Goal: Task Accomplishment & Management: Manage account settings

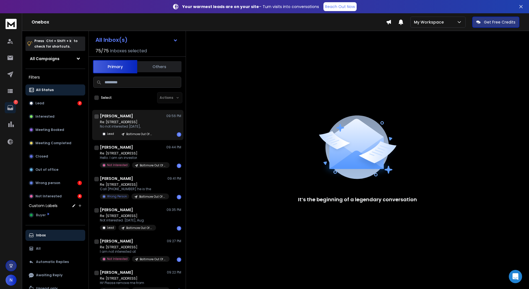
click at [150, 122] on p "Re: 2217 Harford Rd" at bounding box center [128, 122] width 56 height 4
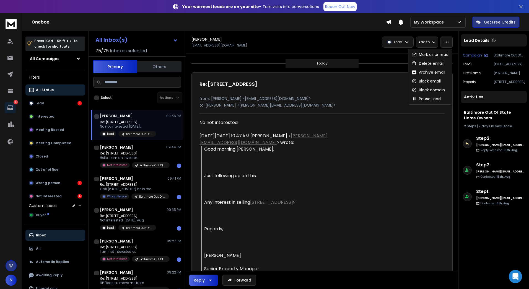
click at [445, 45] on button "button" at bounding box center [446, 41] width 12 height 11
click at [443, 62] on div "Delete email" at bounding box center [429, 63] width 41 height 9
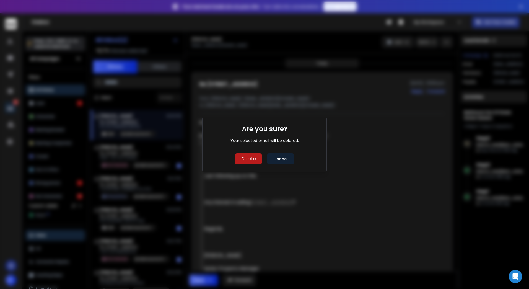
click at [256, 159] on button "Delete" at bounding box center [248, 158] width 27 height 11
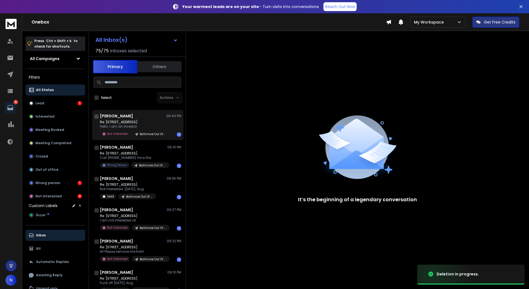
click at [162, 126] on p "Hello. I am an investor." at bounding box center [133, 126] width 66 height 4
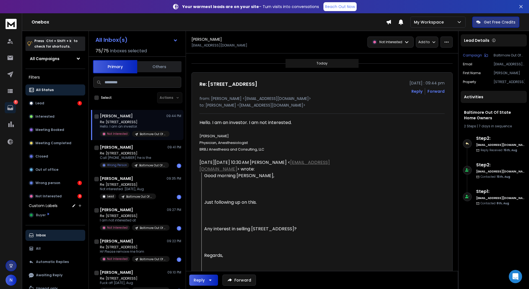
click at [412, 93] on button "Reply" at bounding box center [416, 91] width 11 height 6
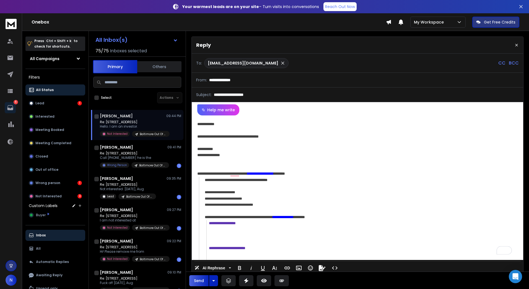
click at [202, 279] on button "Send" at bounding box center [198, 280] width 19 height 11
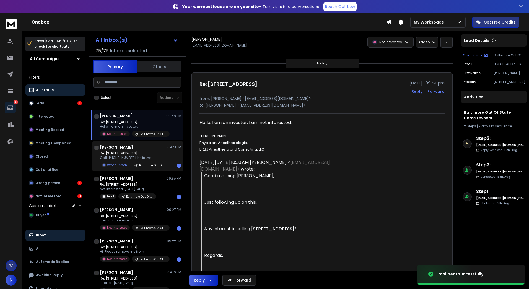
click at [136, 152] on p "Re: 2326 Belair Rd" at bounding box center [133, 153] width 66 height 4
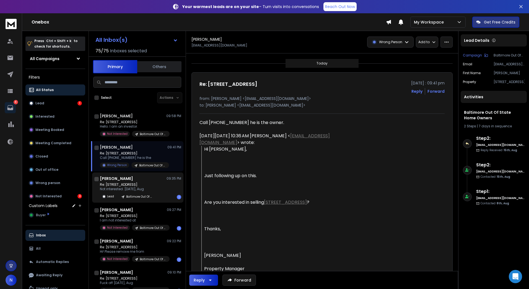
click at [158, 188] on div "Re: 4000 Belle Ave Not interested. On Fri, Aug Lead Baltimore Out Of State Home…" at bounding box center [140, 190] width 81 height 17
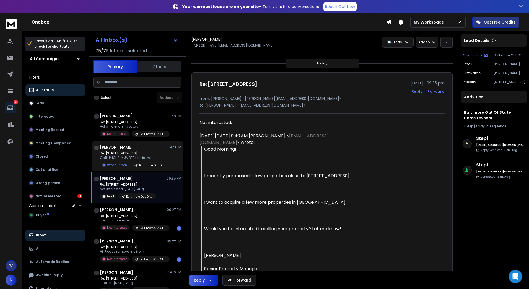
click at [160, 154] on p "Re: 2326 Belair Rd" at bounding box center [133, 153] width 66 height 4
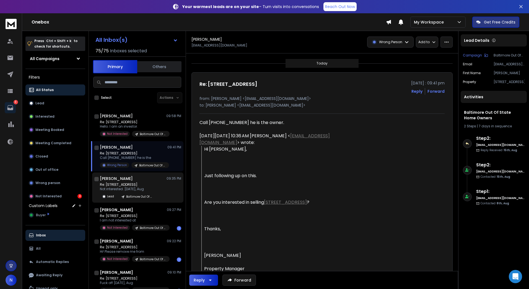
click at [155, 181] on div "Leon Peters 09:35 PM Re: 4000 Belle Ave Not interested. On Fri, Aug Lead Baltim…" at bounding box center [140, 187] width 81 height 23
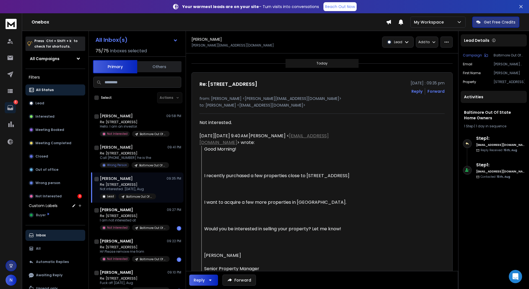
click at [446, 45] on button "button" at bounding box center [446, 41] width 12 height 11
click at [440, 66] on div "Delete email" at bounding box center [427, 64] width 32 height 6
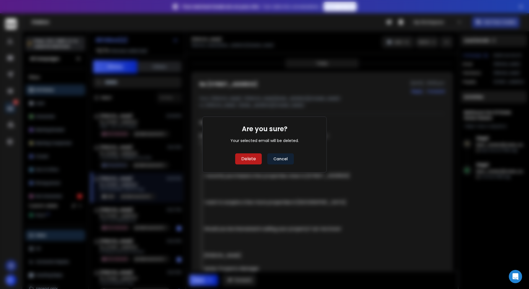
click at [258, 161] on button "Delete" at bounding box center [248, 158] width 27 height 11
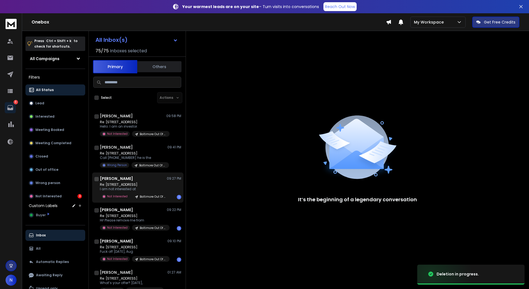
click at [138, 187] on p "I am not interested at" at bounding box center [133, 189] width 66 height 4
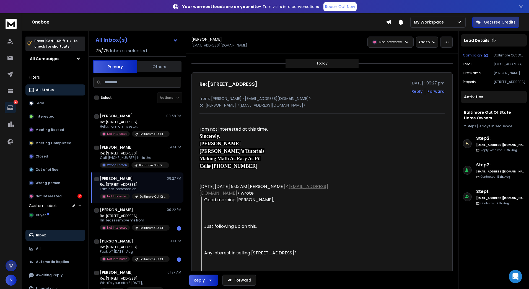
click at [446, 45] on button "button" at bounding box center [446, 41] width 12 height 11
click at [445, 62] on div "Delete email" at bounding box center [429, 63] width 41 height 9
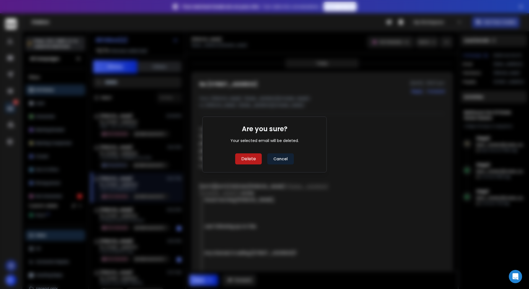
click at [241, 163] on button "Delete" at bounding box center [248, 158] width 27 height 11
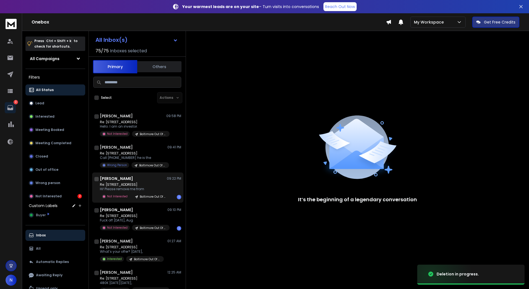
click at [150, 187] on p "Hi! Please remove me from" at bounding box center [133, 189] width 66 height 4
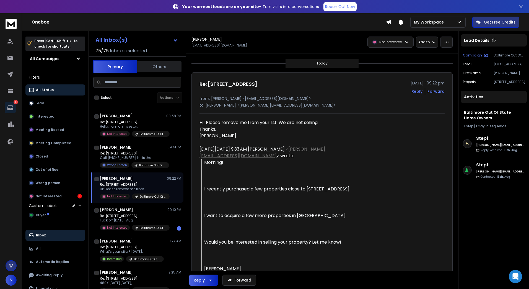
click at [450, 43] on button "button" at bounding box center [446, 41] width 12 height 11
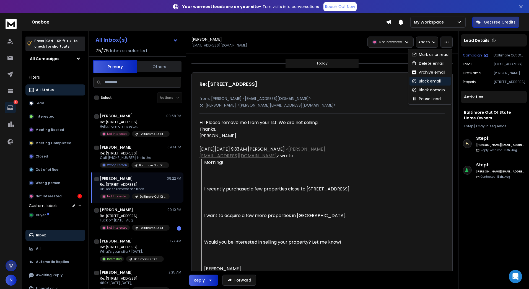
click at [443, 83] on div "Block email" at bounding box center [429, 81] width 41 height 9
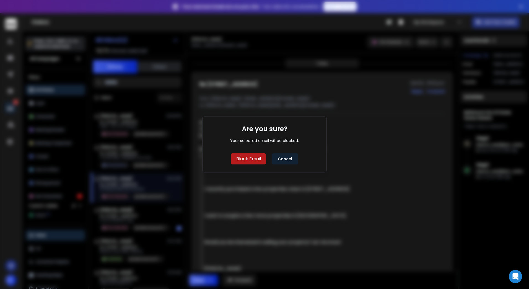
click at [245, 161] on button "Block Email" at bounding box center [248, 158] width 35 height 11
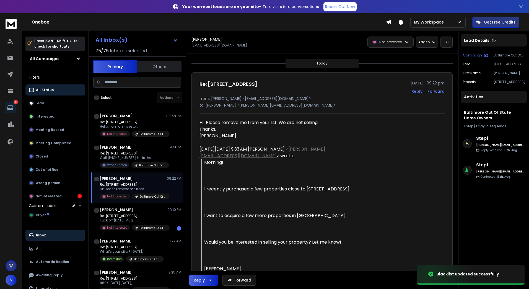
click at [443, 44] on button "button" at bounding box center [446, 41] width 12 height 11
click at [444, 62] on div "Delete email" at bounding box center [429, 63] width 41 height 9
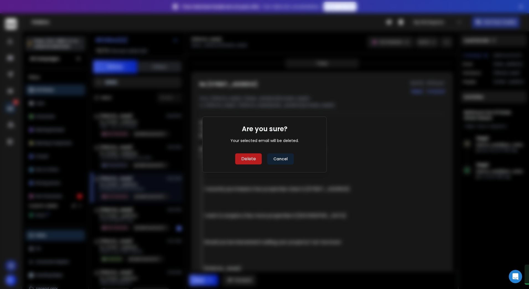
click at [241, 162] on button "Delete" at bounding box center [248, 158] width 27 height 11
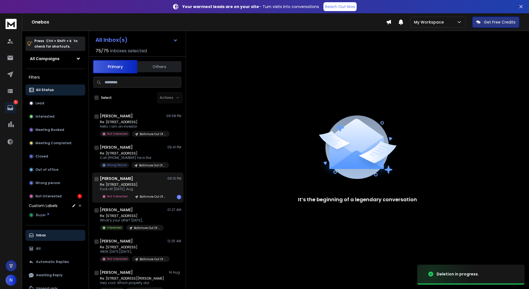
click at [150, 185] on p "Re: 3505 Alameda Cir" at bounding box center [133, 184] width 66 height 4
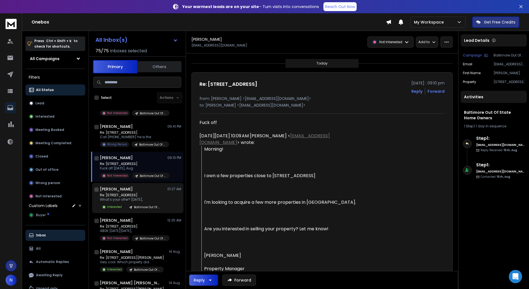
scroll to position [28, 0]
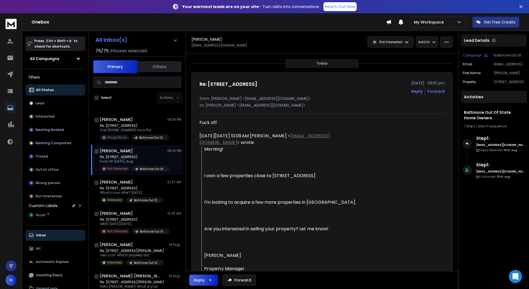
click at [445, 41] on icon "button" at bounding box center [446, 42] width 5 height 5
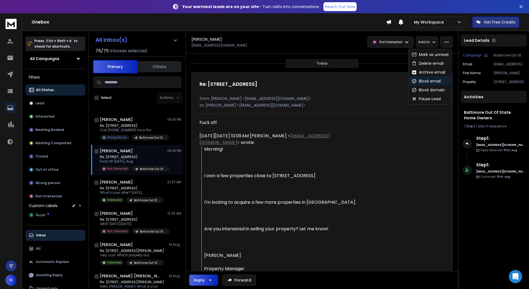
click at [443, 79] on div "Block email" at bounding box center [429, 81] width 41 height 9
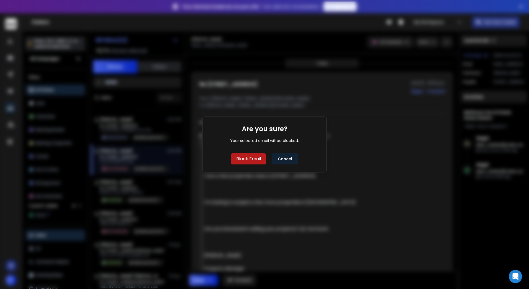
click at [267, 156] on div "Block Email Cancel" at bounding box center [264, 158] width 67 height 11
click at [262, 158] on button "Block Email" at bounding box center [248, 158] width 35 height 11
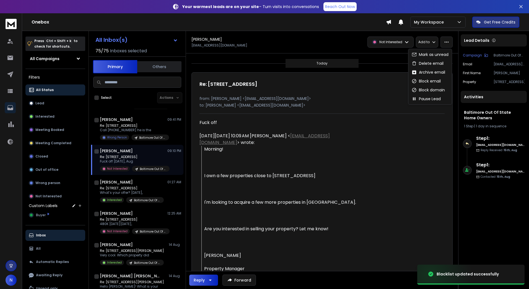
click at [443, 44] on button "button" at bounding box center [446, 41] width 12 height 11
click at [434, 63] on div "Delete email" at bounding box center [427, 64] width 32 height 6
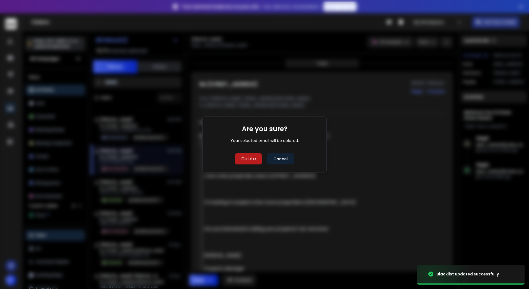
click at [250, 161] on button "Delete" at bounding box center [248, 158] width 27 height 11
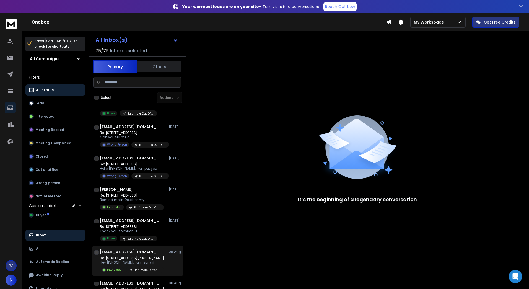
scroll to position [1244, 0]
